Goal: Communication & Community: Answer question/provide support

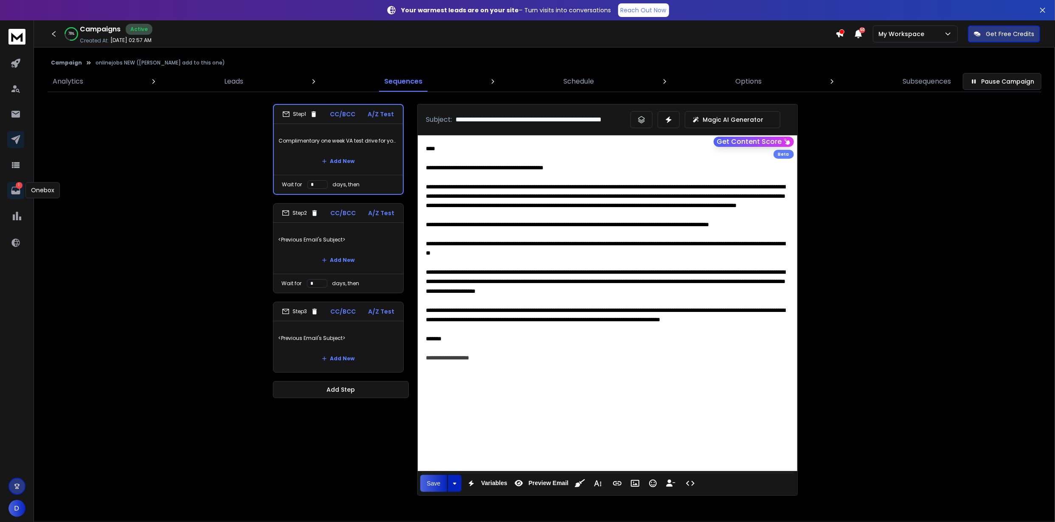
click at [14, 190] on icon at bounding box center [16, 190] width 10 height 10
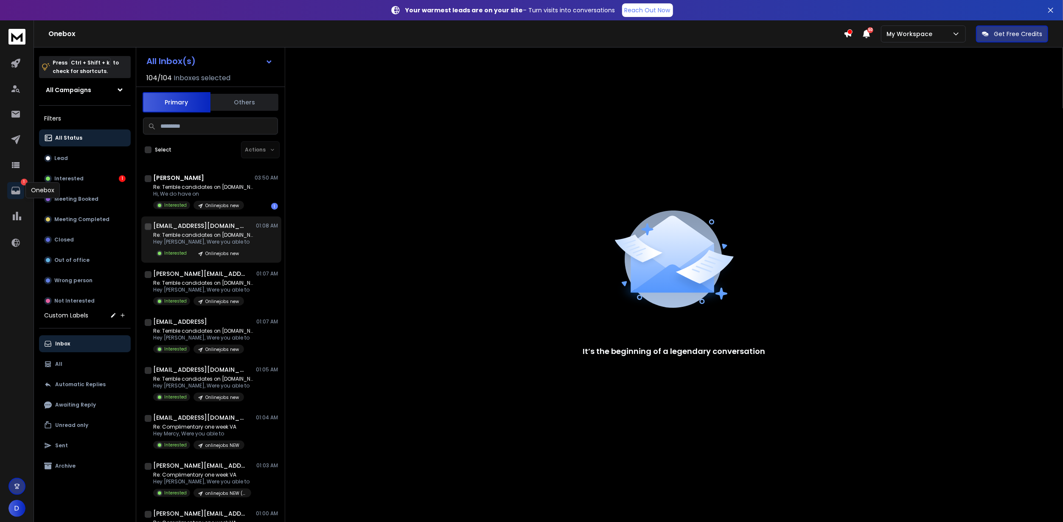
click at [218, 232] on p "Re: Terrible candidates on [DOMAIN_NAME]" at bounding box center [204, 235] width 102 height 7
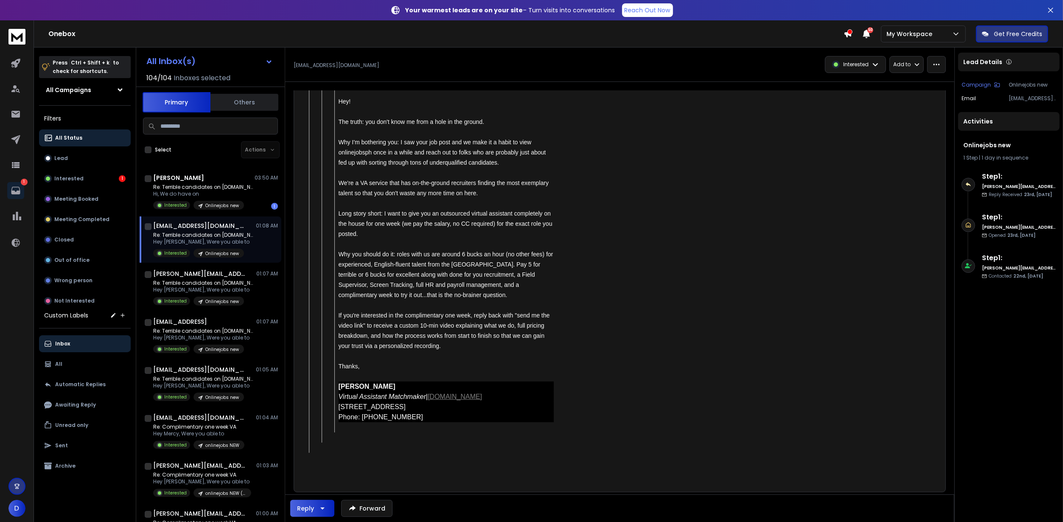
scroll to position [377, 0]
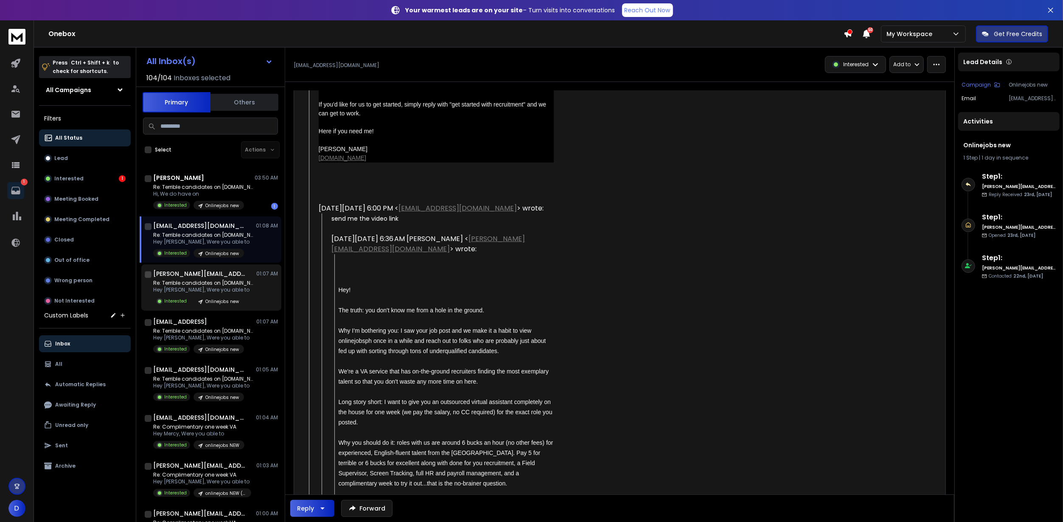
click at [217, 277] on h1 "[PERSON_NAME][EMAIL_ADDRESS][DOMAIN_NAME]" at bounding box center [199, 274] width 93 height 8
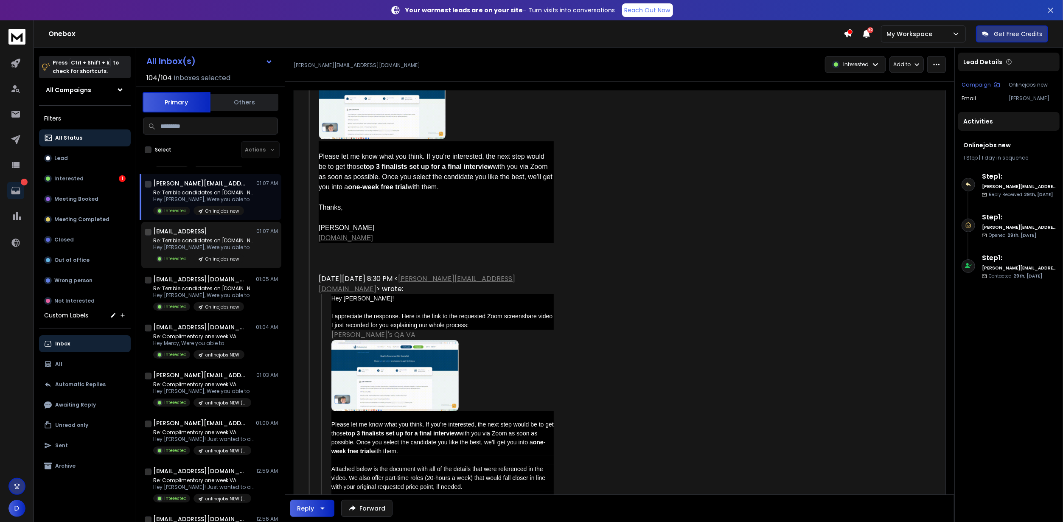
scroll to position [94, 0]
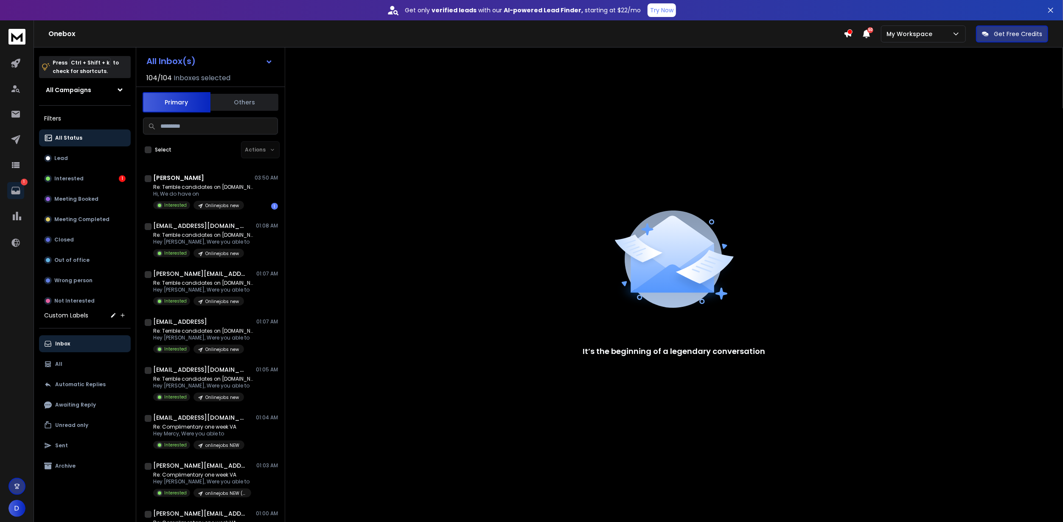
click at [204, 127] on input at bounding box center [210, 126] width 135 height 17
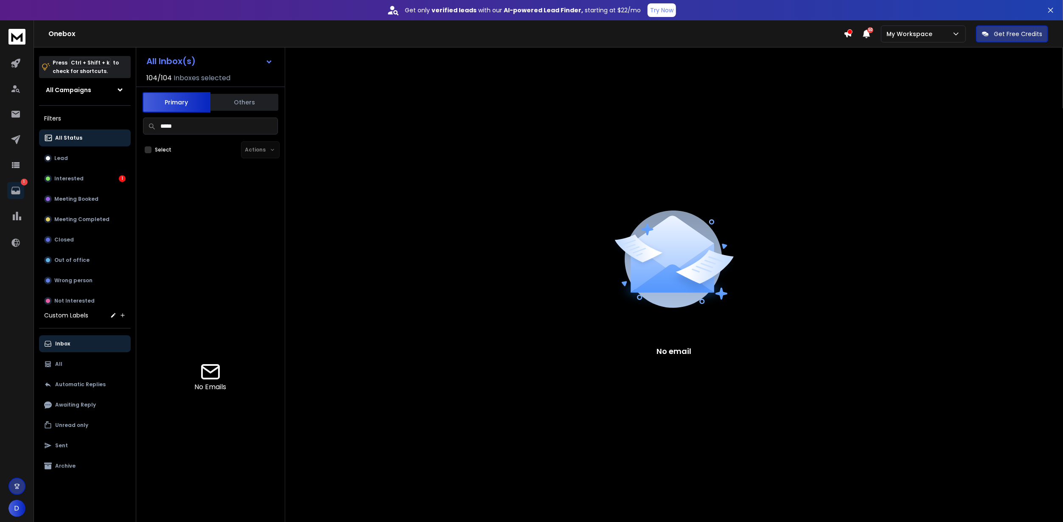
type input "*****"
click at [59, 335] on button "Inbox" at bounding box center [85, 343] width 92 height 17
click at [67, 350] on button "Inbox" at bounding box center [85, 343] width 92 height 17
click at [67, 357] on button "All" at bounding box center [85, 364] width 92 height 17
click at [11, 168] on icon at bounding box center [16, 165] width 10 height 10
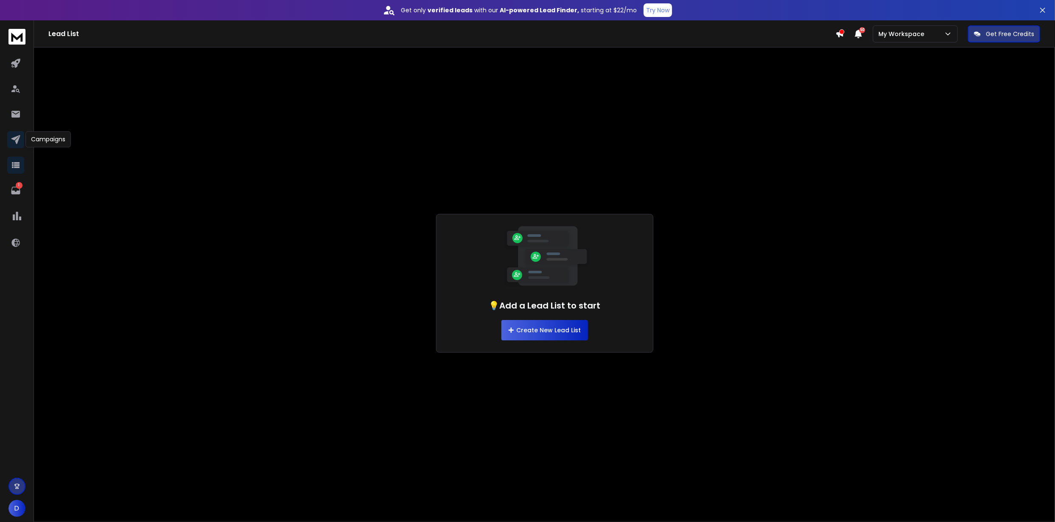
click at [19, 141] on icon at bounding box center [16, 140] width 10 height 10
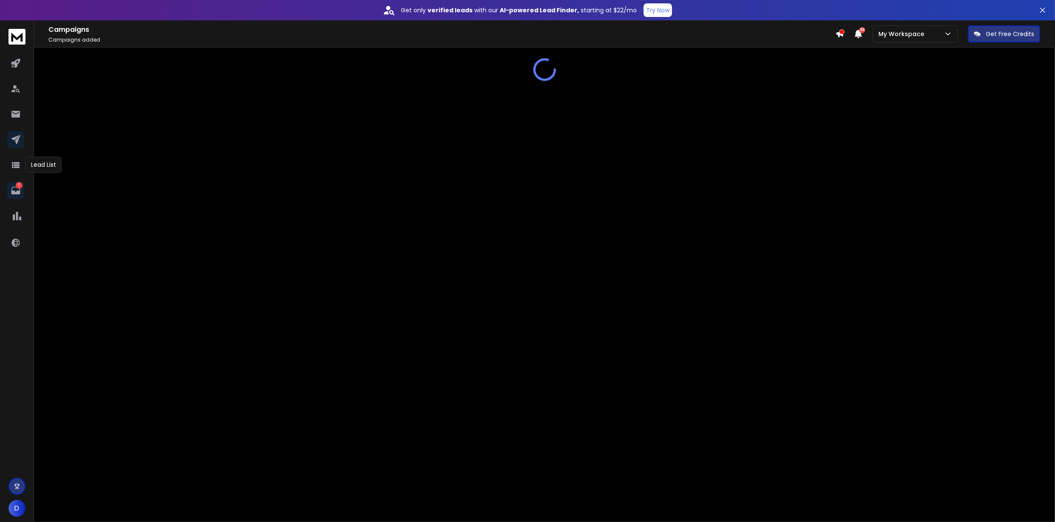
click at [15, 183] on link "1" at bounding box center [15, 190] width 17 height 17
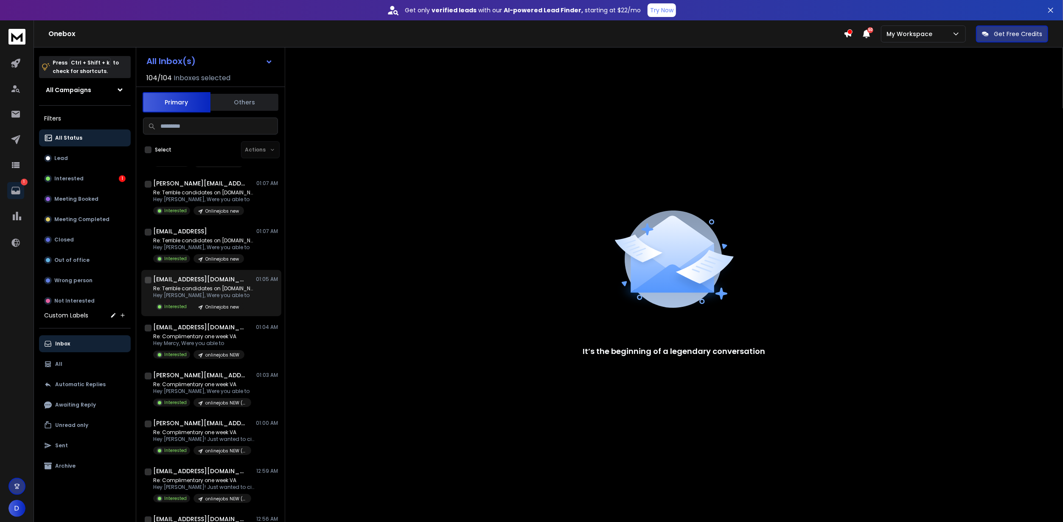
scroll to position [94, 0]
